Goal: Task Accomplishment & Management: Complete application form

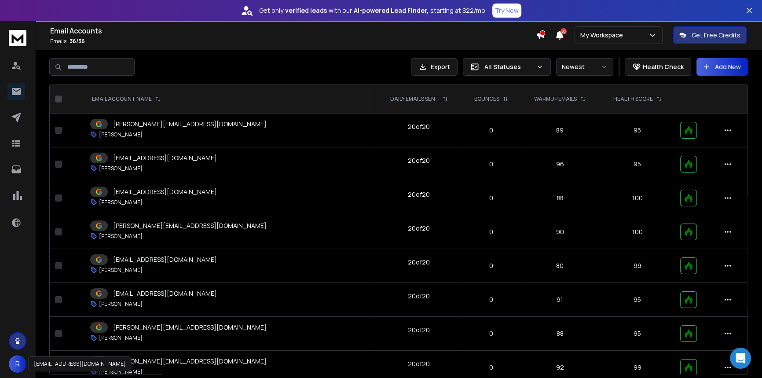
click at [15, 362] on span "R" at bounding box center [18, 364] width 18 height 18
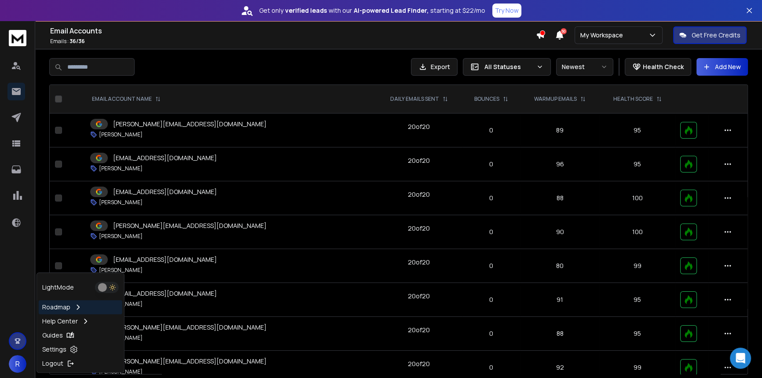
click at [204, 65] on div at bounding box center [227, 67] width 356 height 18
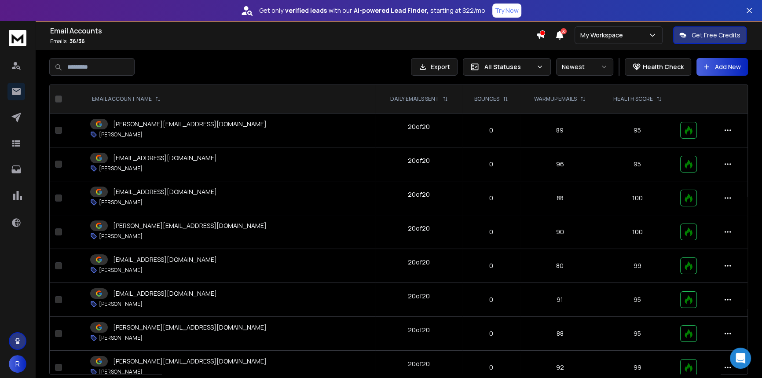
click at [720, 65] on button "Add New" at bounding box center [721, 67] width 51 height 18
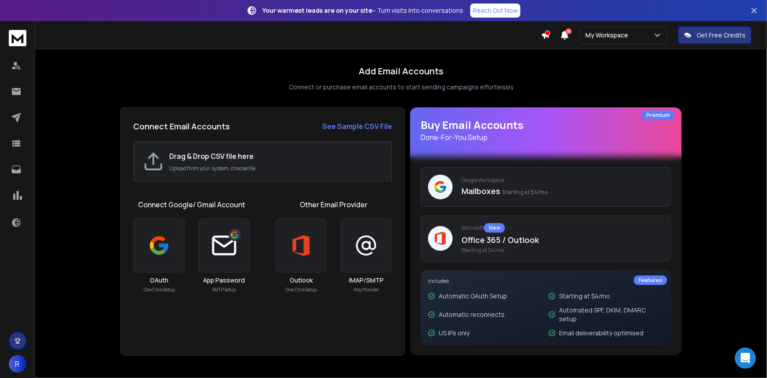
click at [176, 263] on div at bounding box center [159, 246] width 51 height 54
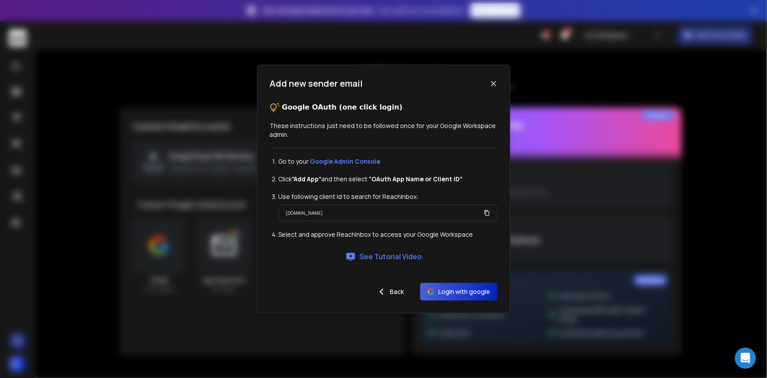
click at [487, 212] on icon at bounding box center [487, 213] width 6 height 6
click at [494, 86] on icon at bounding box center [494, 84] width 8 height 8
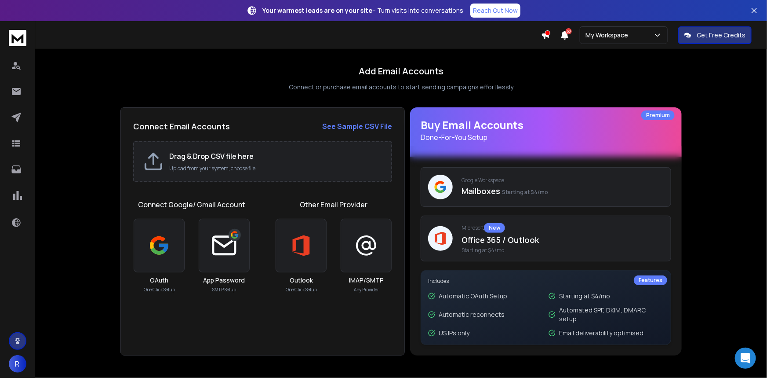
click at [225, 269] on div at bounding box center [224, 246] width 51 height 54
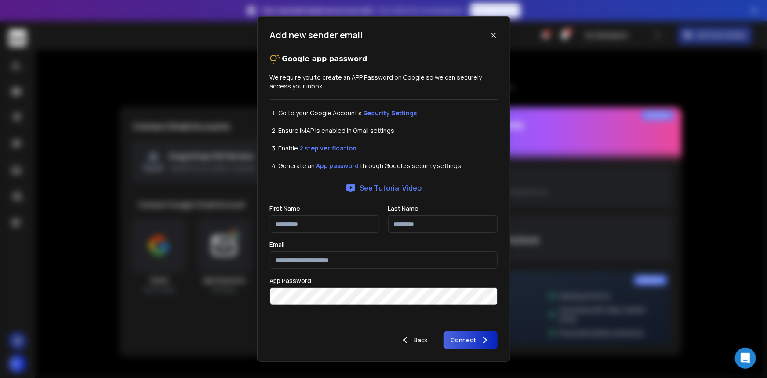
click at [332, 264] on input "email" at bounding box center [384, 260] width 228 height 18
click at [292, 311] on form "First Name Last Name Email App Password Back Connect" at bounding box center [384, 276] width 228 height 143
click at [496, 33] on icon at bounding box center [493, 35] width 5 height 5
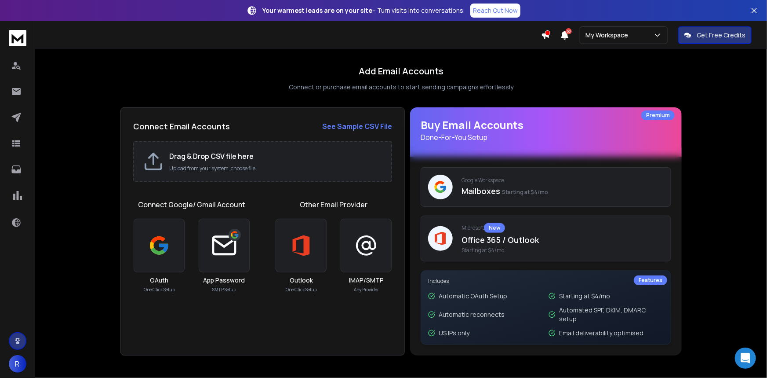
click at [223, 238] on icon at bounding box center [224, 245] width 26 height 26
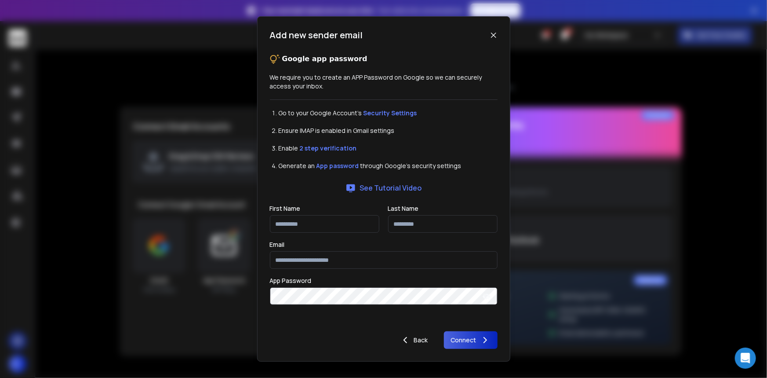
click at [490, 35] on icon at bounding box center [494, 35] width 8 height 8
